Goal: Task Accomplishment & Management: Manage account settings

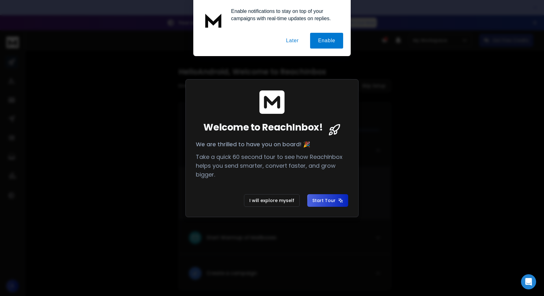
click at [289, 36] on button "Later" at bounding box center [292, 41] width 28 height 16
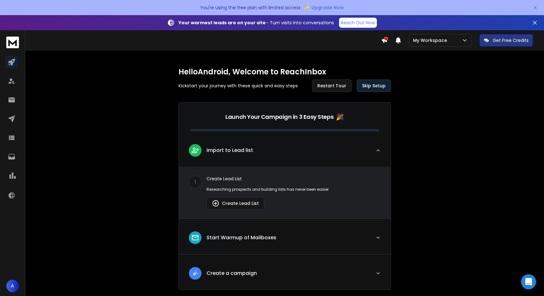
click at [369, 89] on button "Skip Setup" at bounding box center [374, 85] width 34 height 13
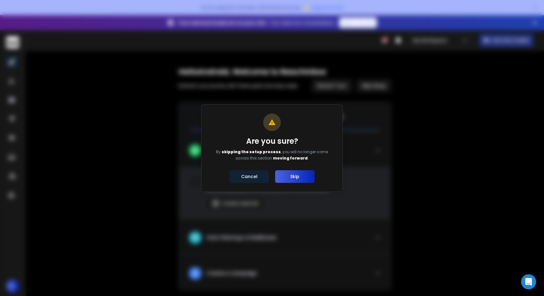
click at [290, 173] on button "Skip" at bounding box center [294, 176] width 39 height 13
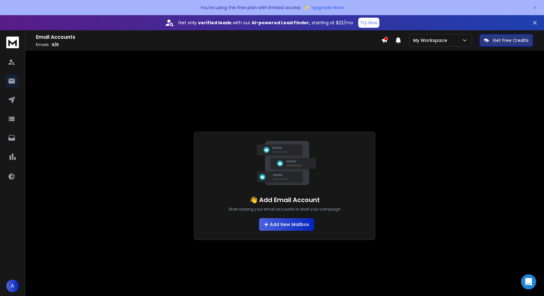
click at [397, 115] on div "👋 Add Email Account Start adding your email accounts to start your campaign Add…" at bounding box center [284, 186] width 499 height 258
click at [534, 24] on icon at bounding box center [535, 23] width 4 height 4
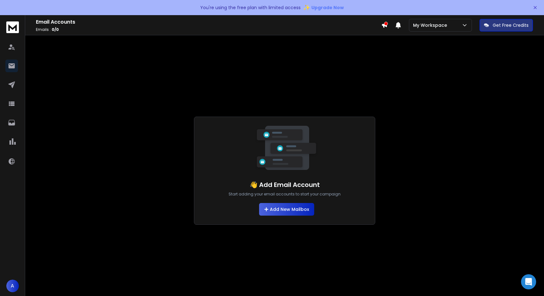
click at [534, 4] on button "Close notification" at bounding box center [535, 7] width 5 height 15
click at [435, 26] on p "My Workspace" at bounding box center [431, 25] width 37 height 6
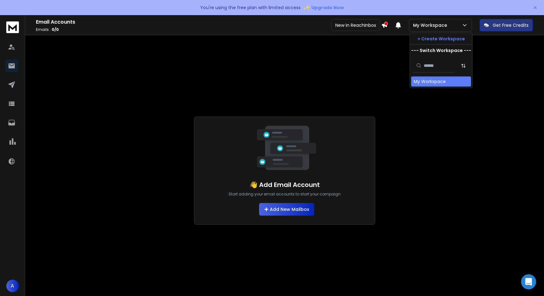
click at [387, 28] on icon at bounding box center [384, 25] width 6 height 6
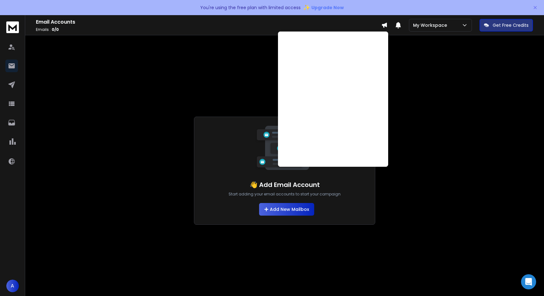
click at [101, 106] on div "👋 Add Email Account Start adding your email accounts to start your campaign Add…" at bounding box center [284, 171] width 499 height 258
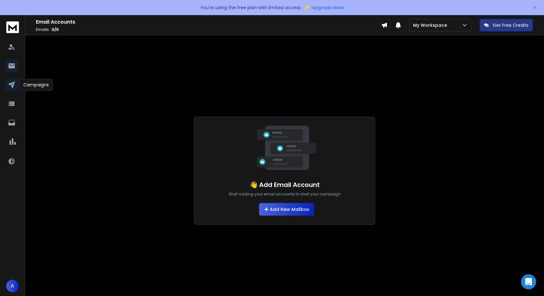
click at [16, 90] on link at bounding box center [11, 84] width 13 height 13
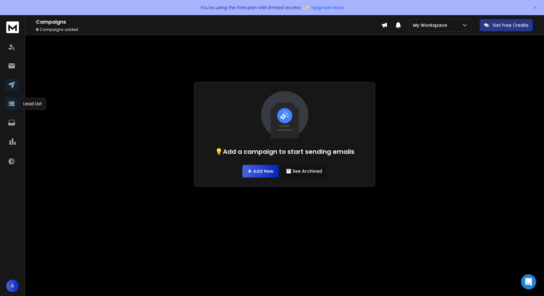
click at [13, 104] on icon at bounding box center [12, 104] width 8 height 8
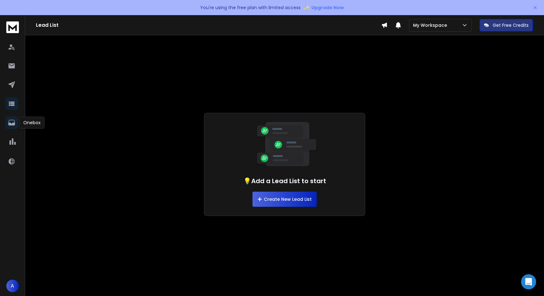
click at [17, 127] on link at bounding box center [11, 122] width 13 height 13
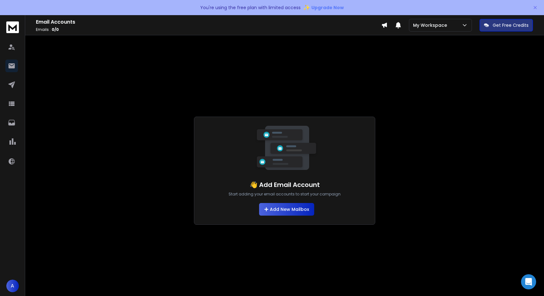
click at [438, 26] on p "My Workspace" at bounding box center [431, 25] width 37 height 6
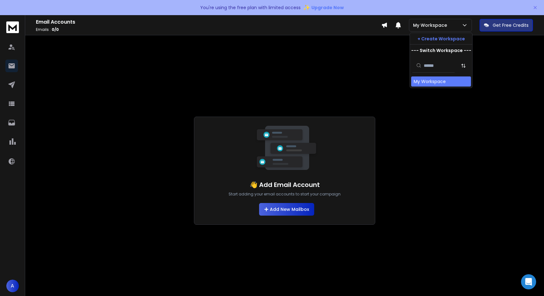
click at [438, 26] on p "My Workspace" at bounding box center [431, 25] width 37 height 6
